Goal: Navigation & Orientation: Find specific page/section

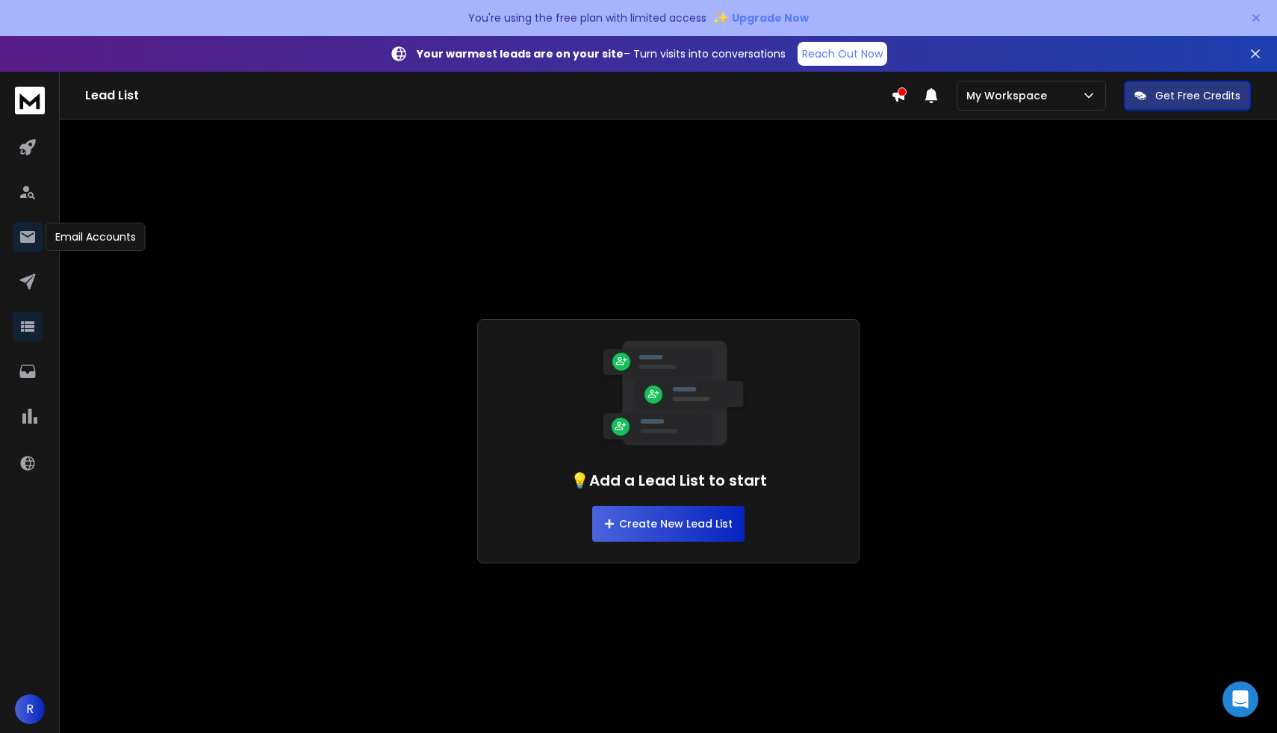
click at [37, 238] on link at bounding box center [28, 237] width 30 height 30
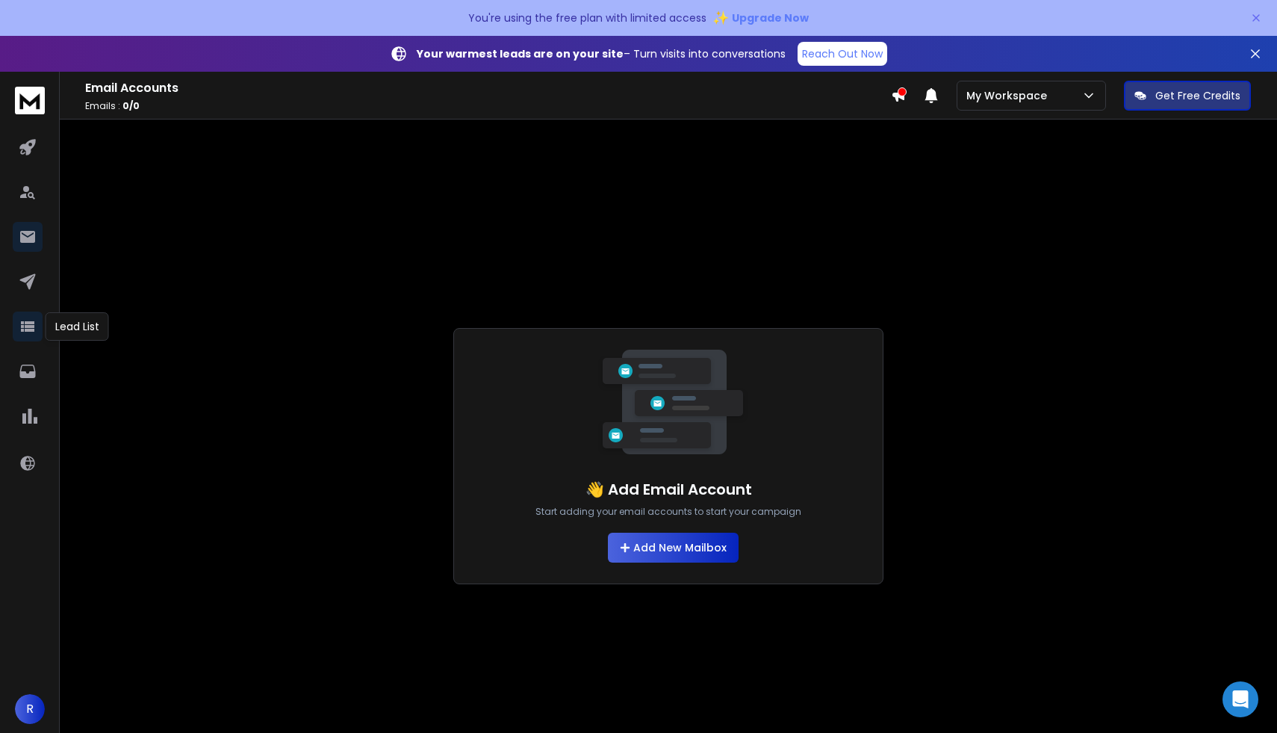
click at [32, 329] on icon at bounding box center [27, 326] width 13 height 10
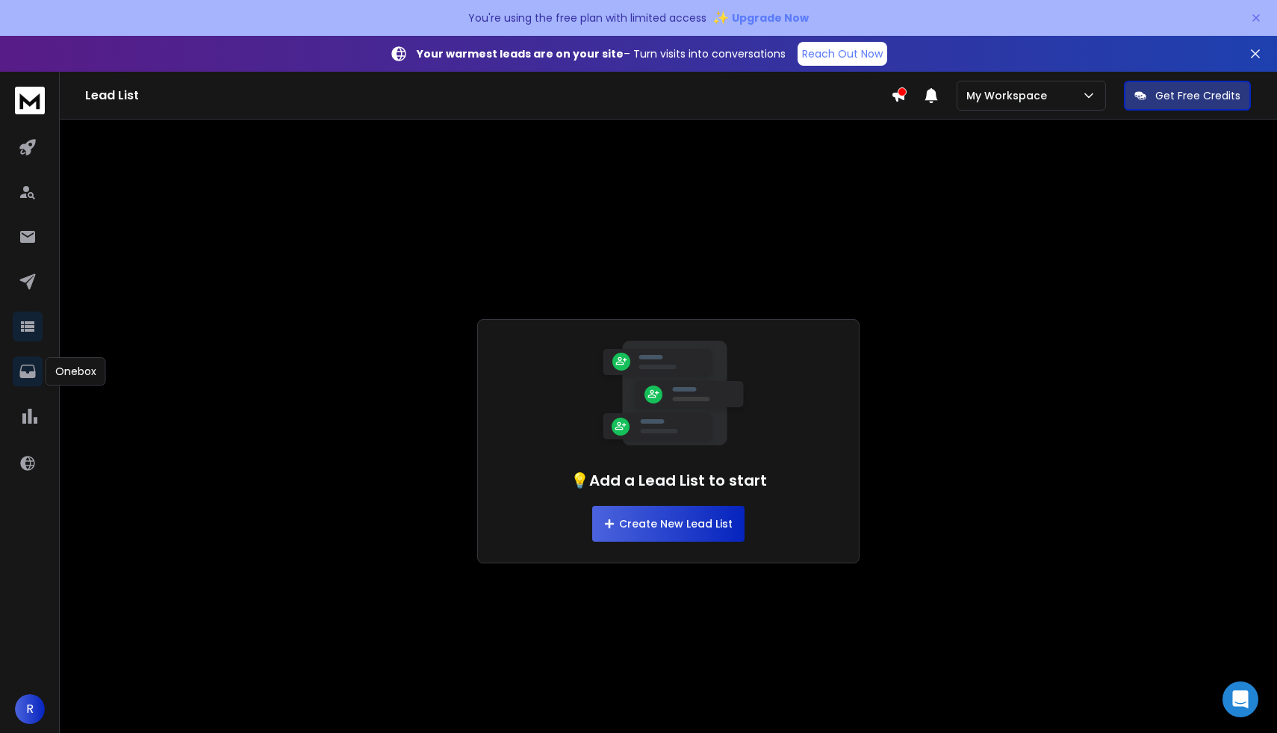
click at [26, 382] on link at bounding box center [28, 371] width 30 height 30
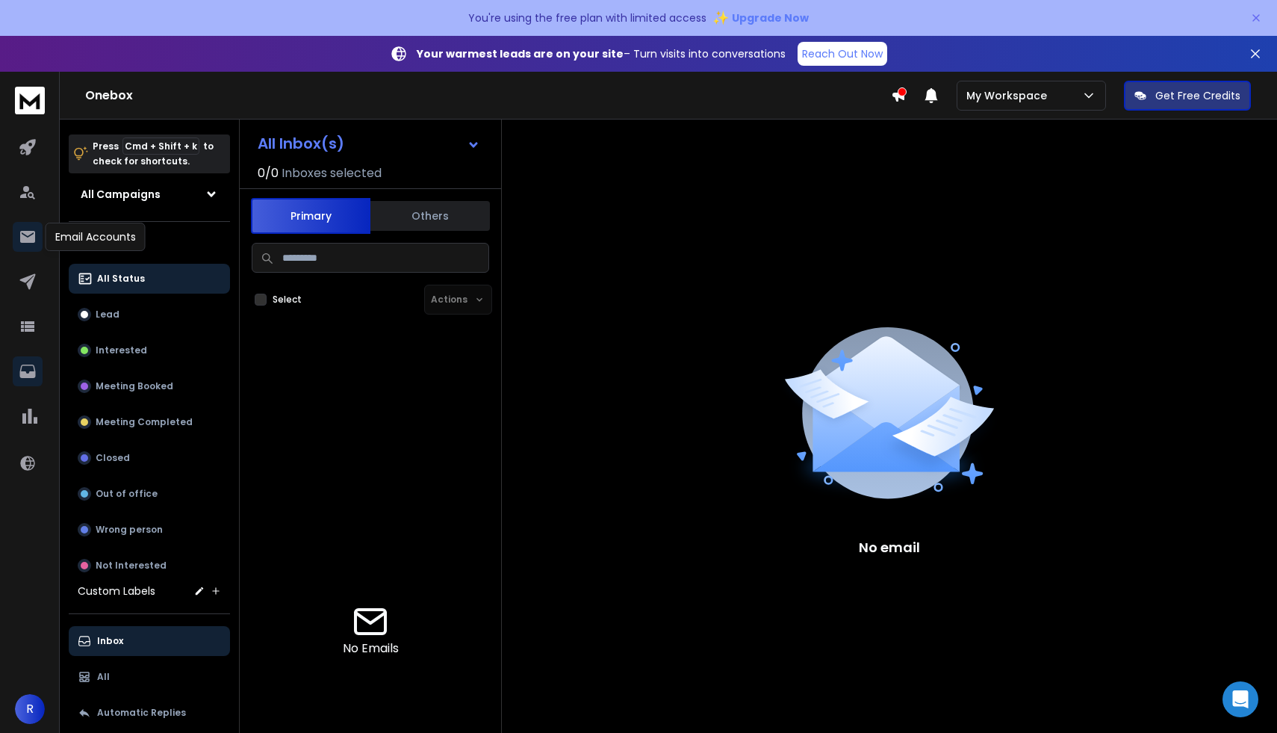
click at [19, 241] on icon at bounding box center [28, 237] width 18 height 18
